Goal: Information Seeking & Learning: Check status

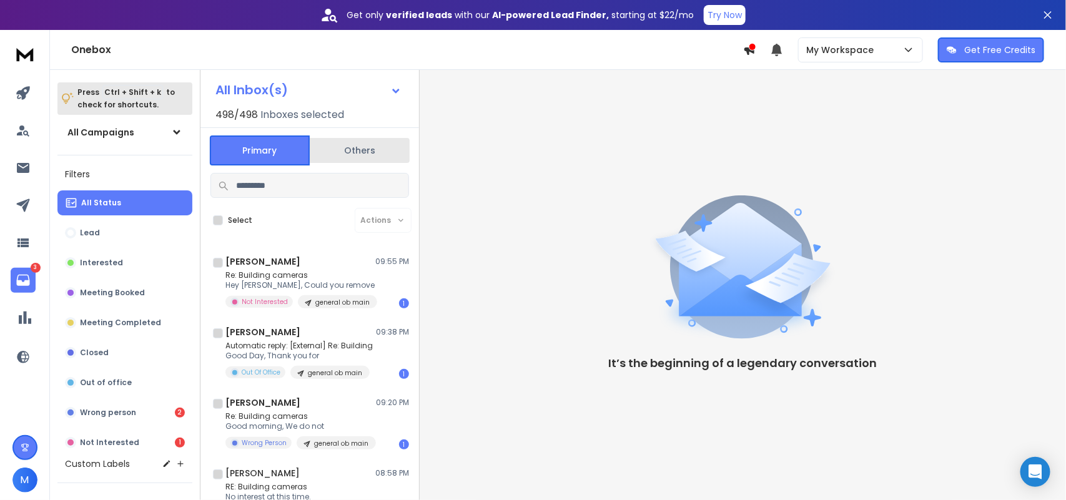
scroll to position [219, 0]
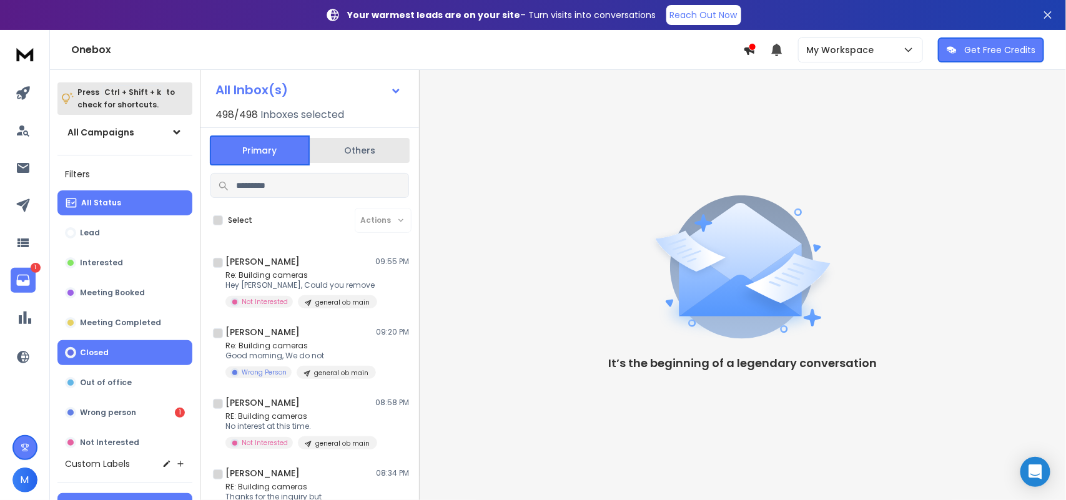
scroll to position [219, 0]
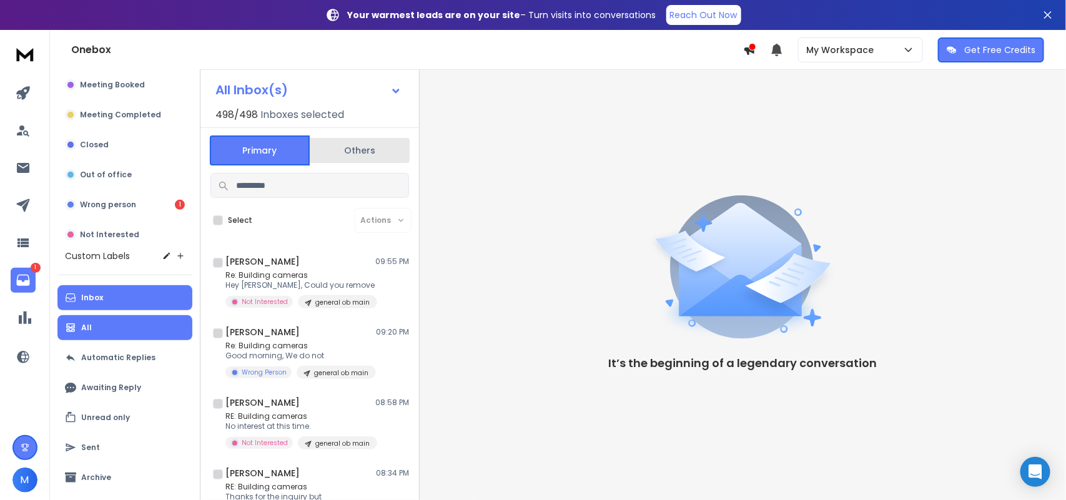
click at [91, 315] on button "All" at bounding box center [124, 327] width 135 height 25
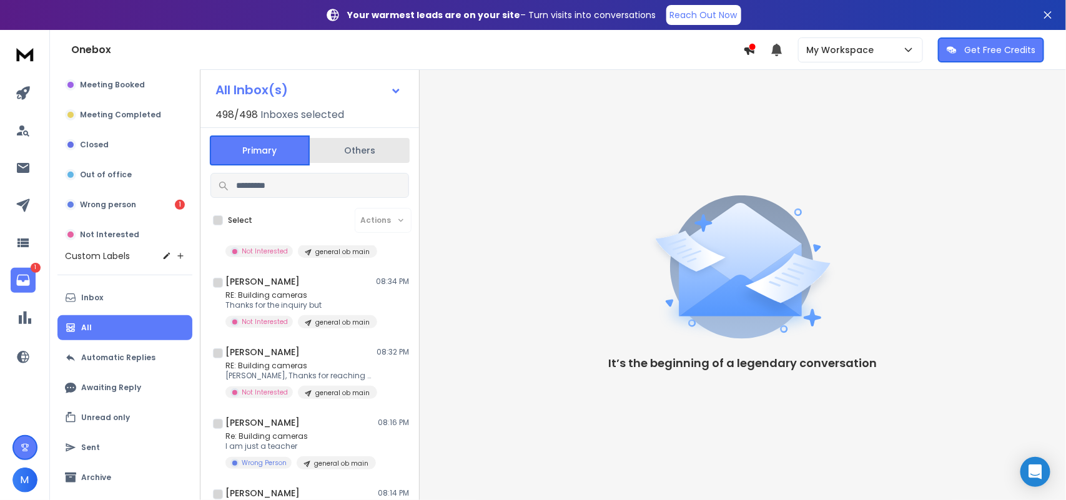
scroll to position [0, 0]
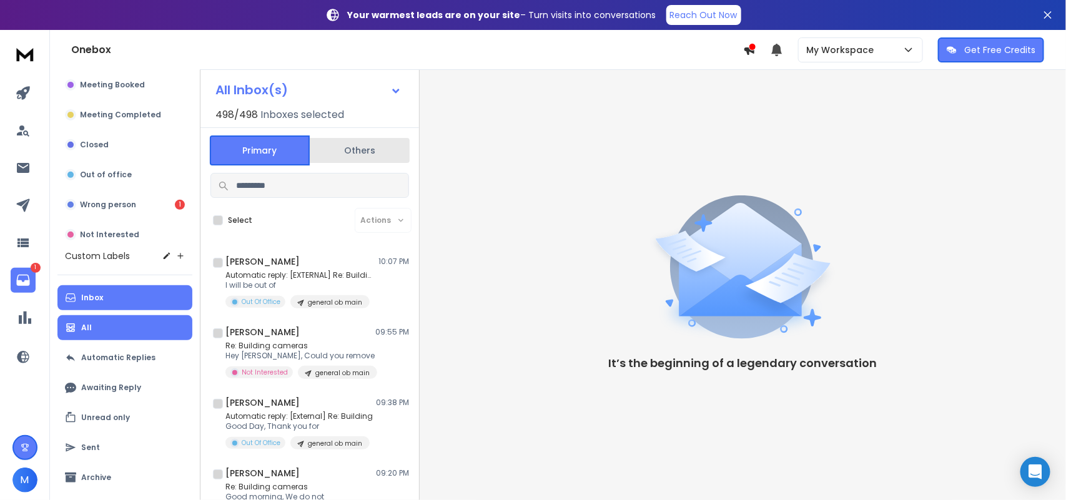
click at [100, 293] on p "Inbox" at bounding box center [92, 298] width 22 height 10
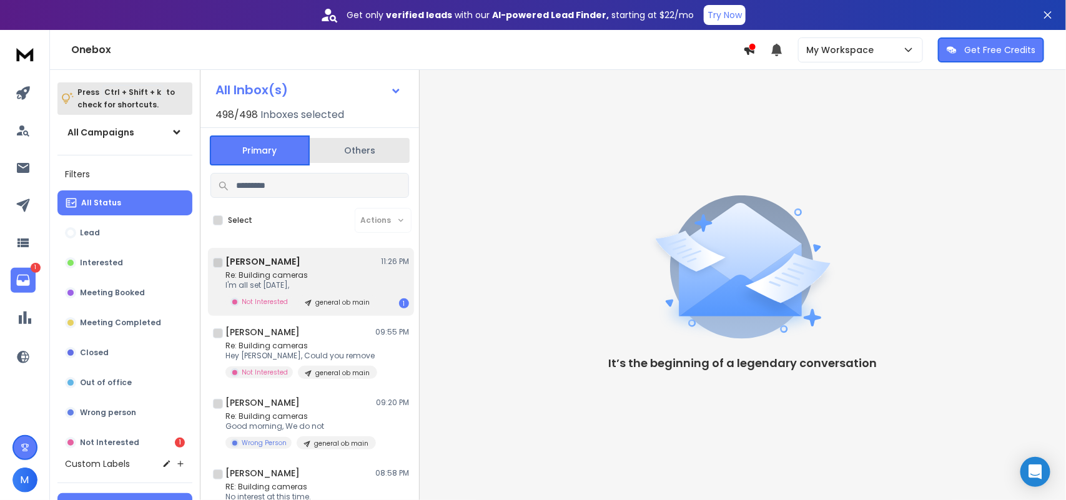
click at [325, 280] on p "I'm all set [DATE]," at bounding box center [300, 285] width 150 height 10
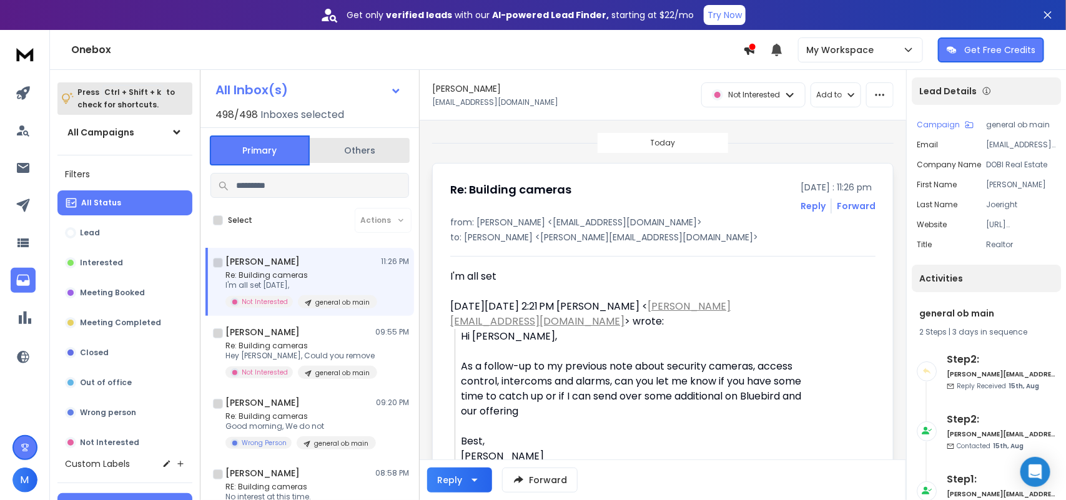
click at [459, 88] on h1 "[PERSON_NAME]" at bounding box center [466, 88] width 69 height 12
click at [499, 101] on p "[EMAIL_ADDRESS][DOMAIN_NAME]" at bounding box center [495, 102] width 126 height 10
click at [450, 103] on p "[EMAIL_ADDRESS][DOMAIN_NAME]" at bounding box center [495, 102] width 126 height 10
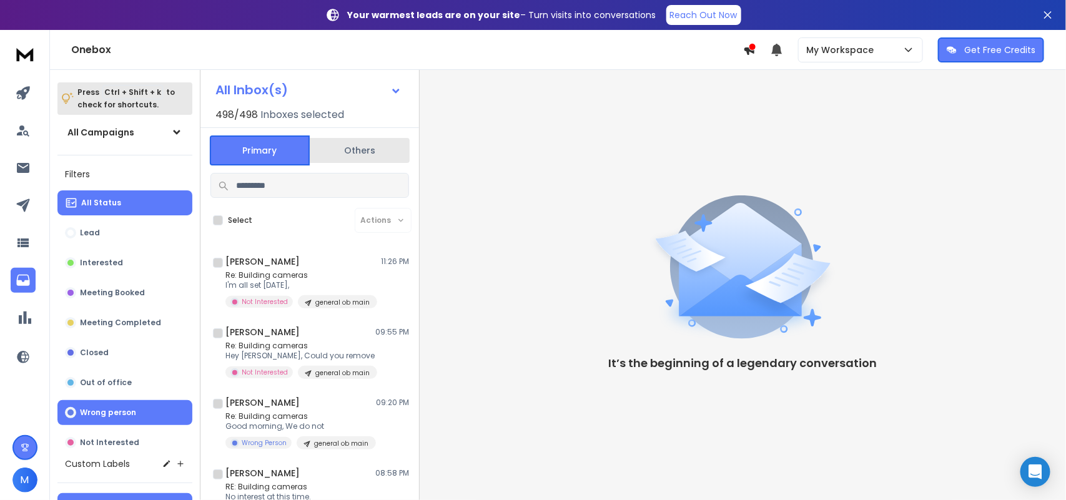
scroll to position [78, 0]
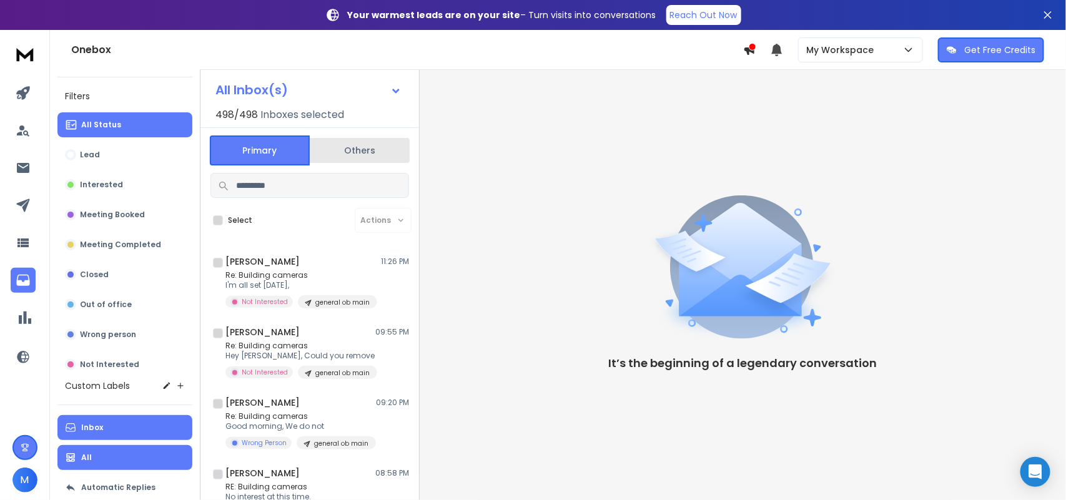
click at [87, 453] on p "All" at bounding box center [86, 458] width 11 height 10
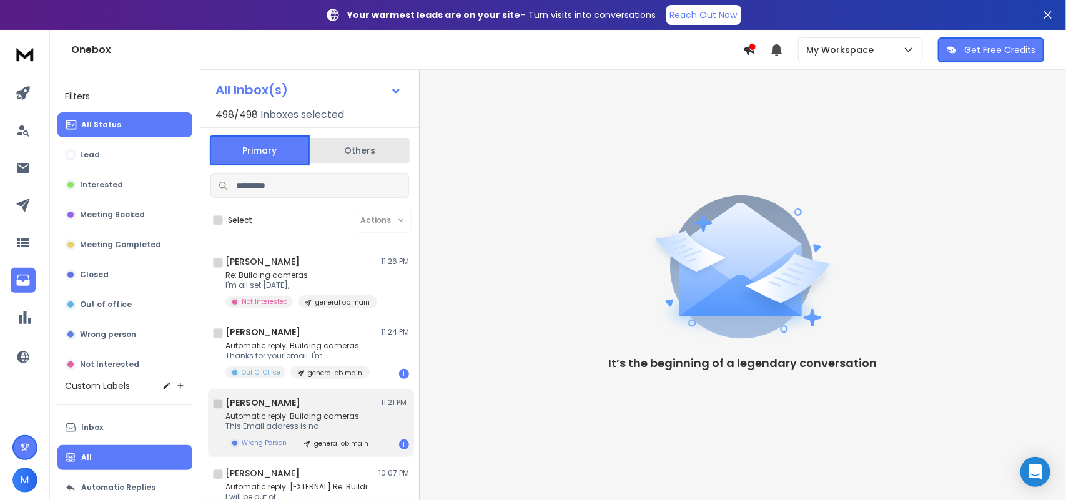
scroll to position [156, 0]
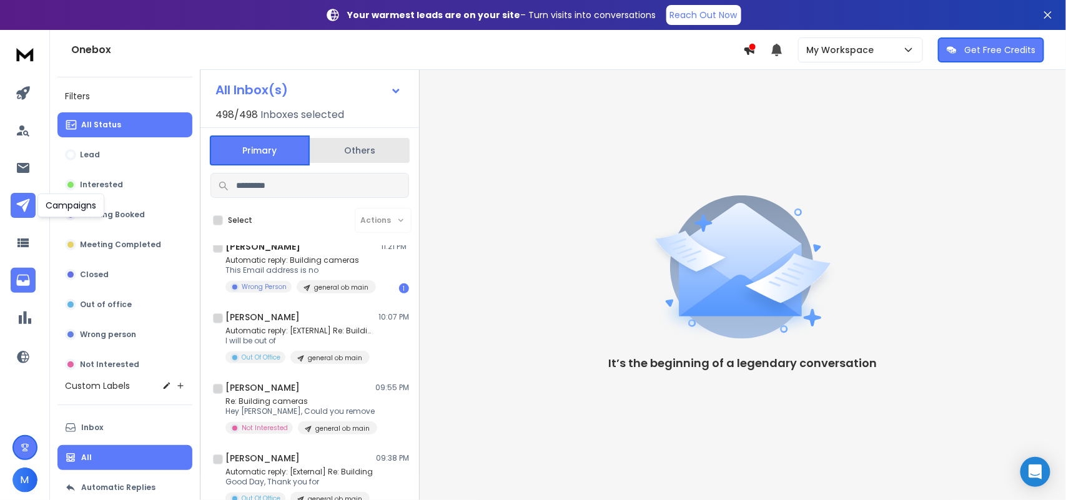
click at [22, 202] on icon at bounding box center [22, 205] width 13 height 13
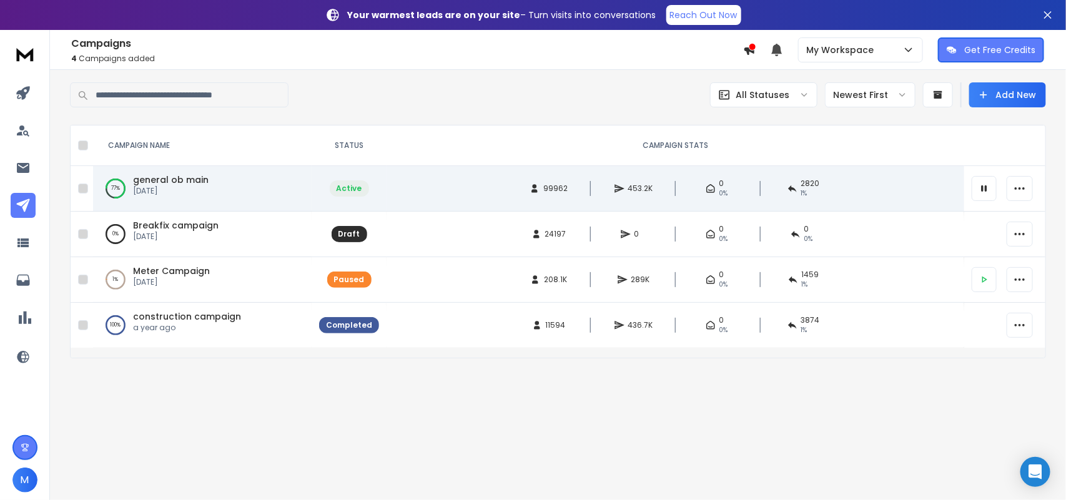
click at [209, 187] on div "77 % general ob main 2 months ago" at bounding box center [202, 189] width 194 height 30
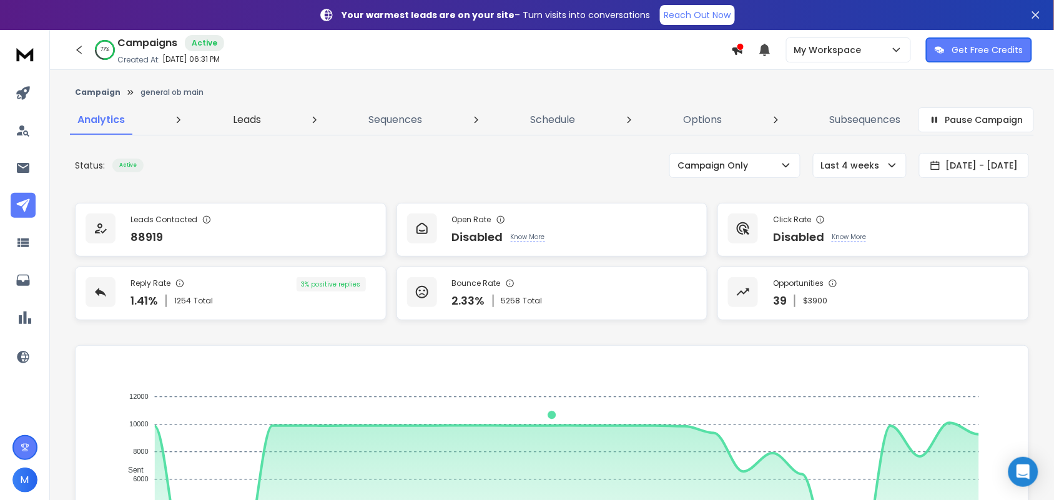
click at [234, 116] on p "Leads" at bounding box center [247, 119] width 28 height 15
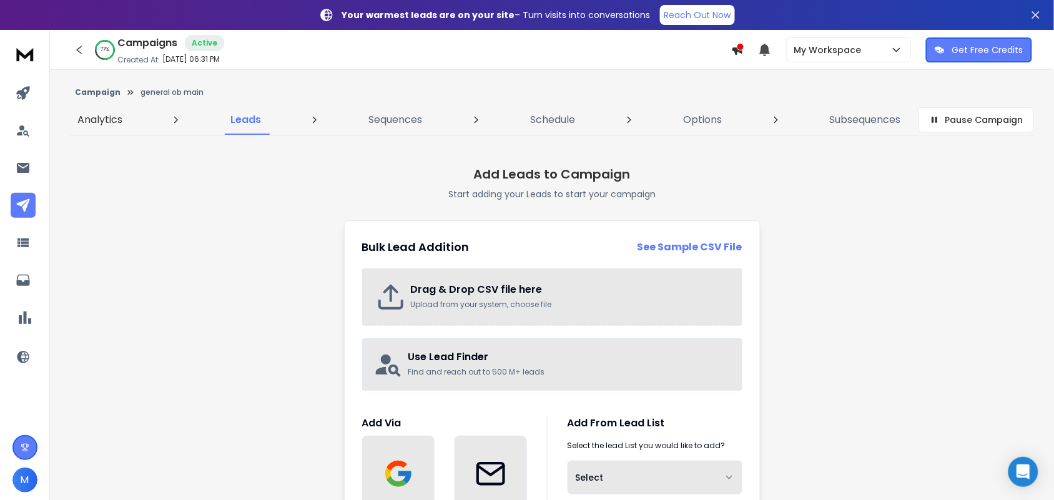
click at [113, 120] on p "Analytics" at bounding box center [99, 119] width 45 height 15
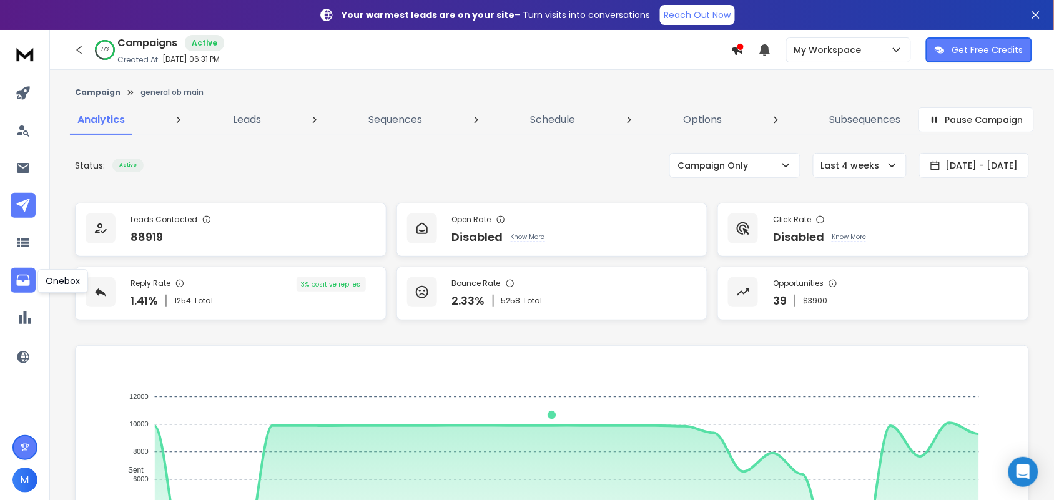
click at [27, 282] on icon at bounding box center [22, 280] width 13 height 11
